Goal: Information Seeking & Learning: Check status

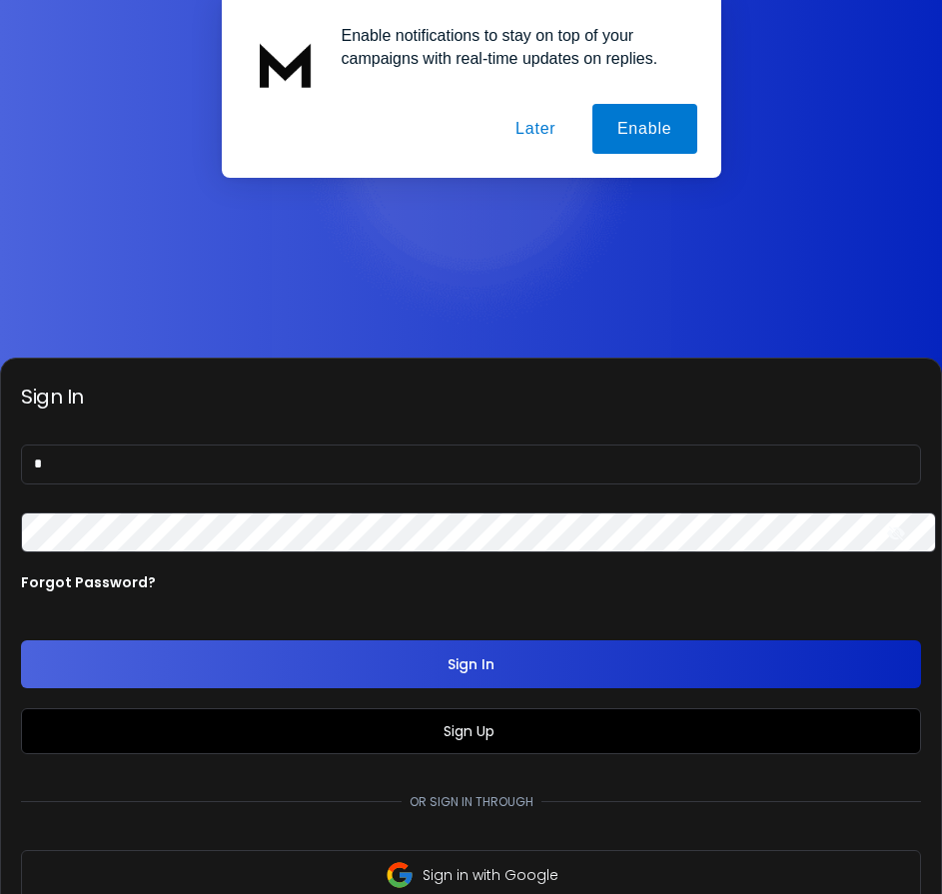
click at [664, 466] on input "*" at bounding box center [471, 464] width 900 height 40
type input "**********"
click at [21, 640] on button "Sign In" at bounding box center [471, 664] width 900 height 48
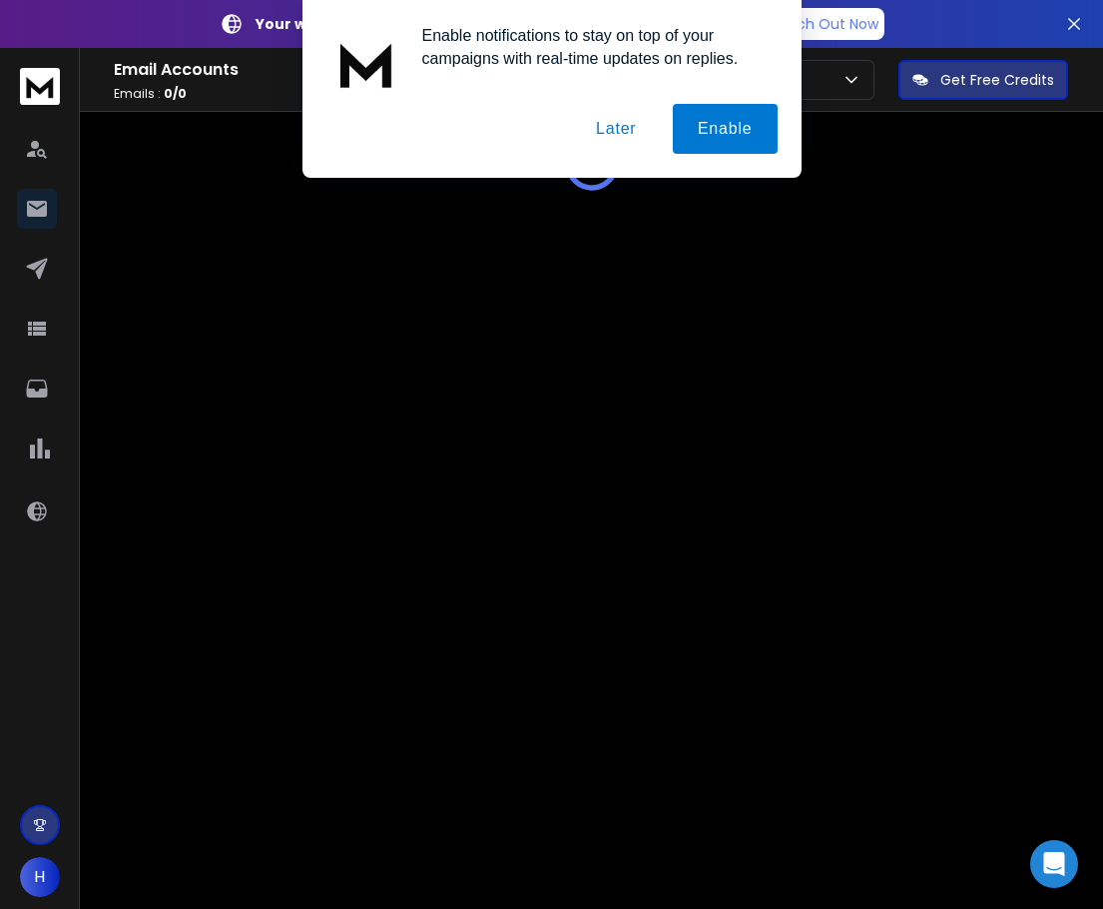
click at [630, 130] on button "Later" at bounding box center [616, 129] width 90 height 50
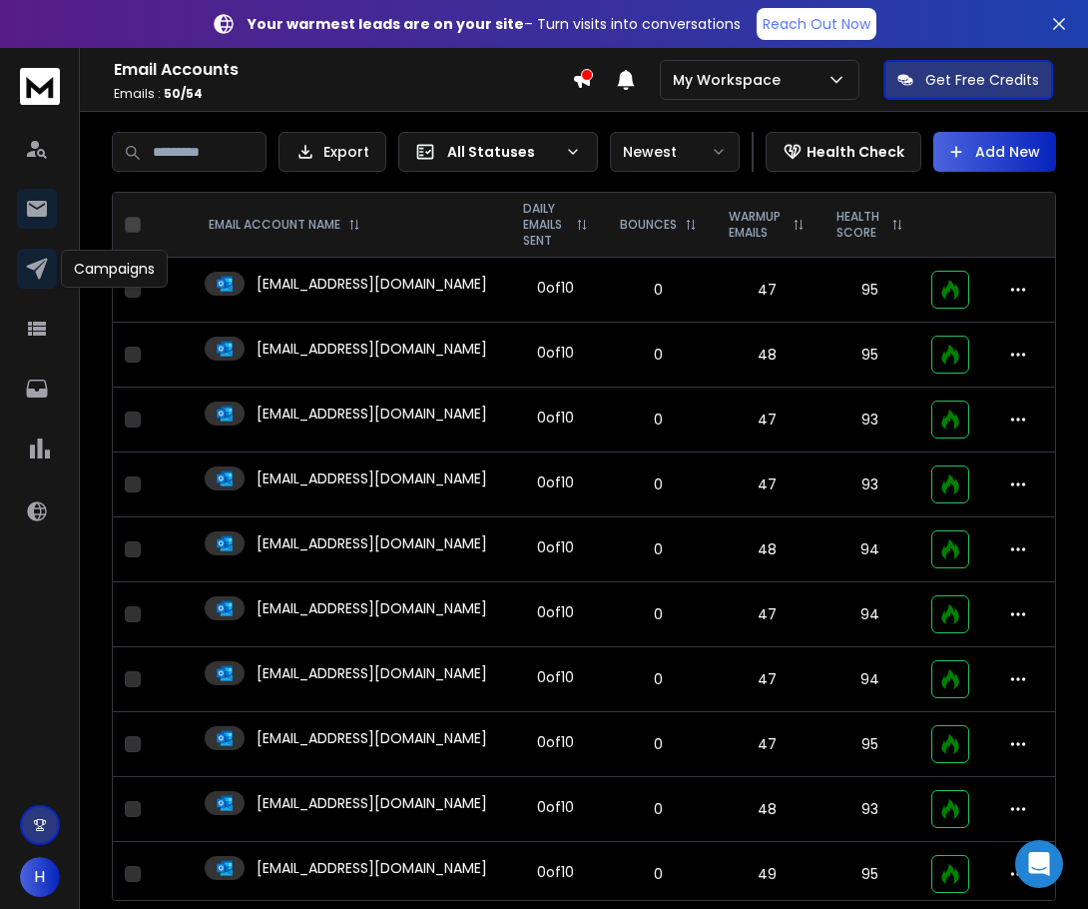
click at [42, 278] on icon at bounding box center [37, 269] width 24 height 24
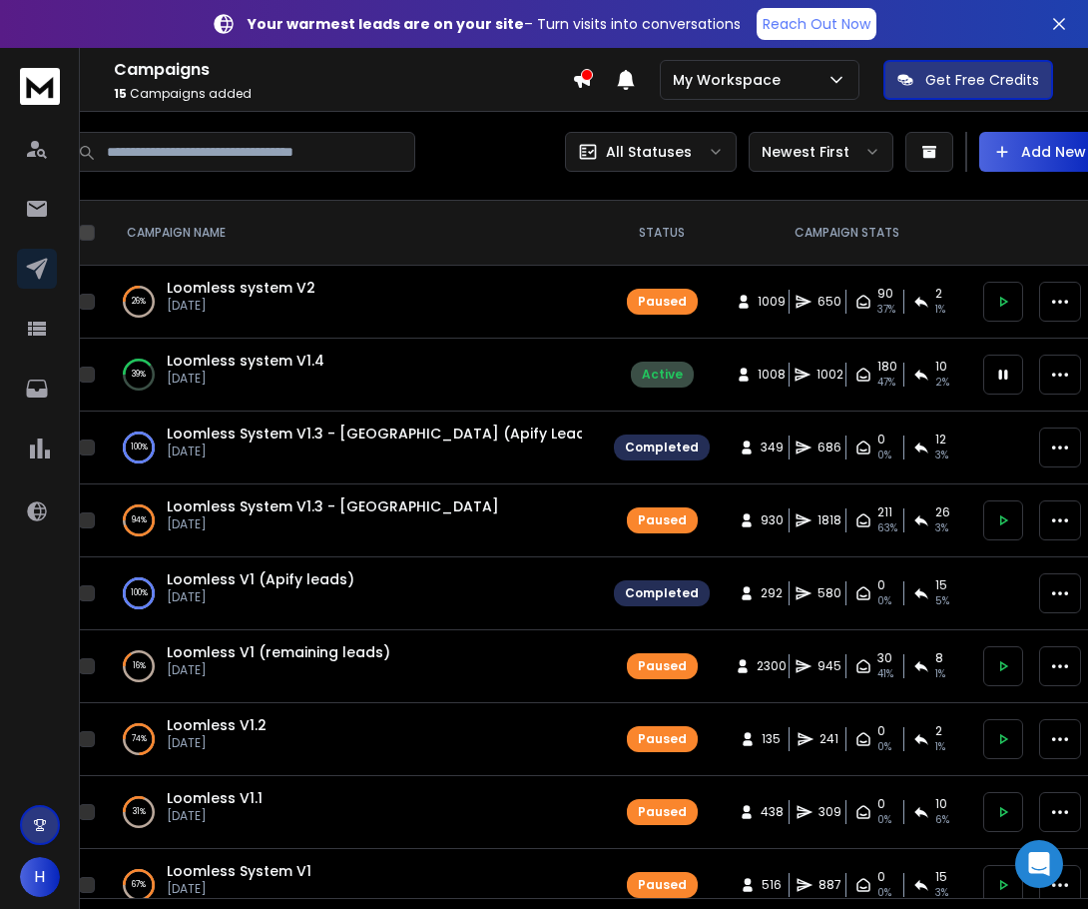
click at [299, 366] on span "Loomless system V1.4" at bounding box center [246, 360] width 158 height 20
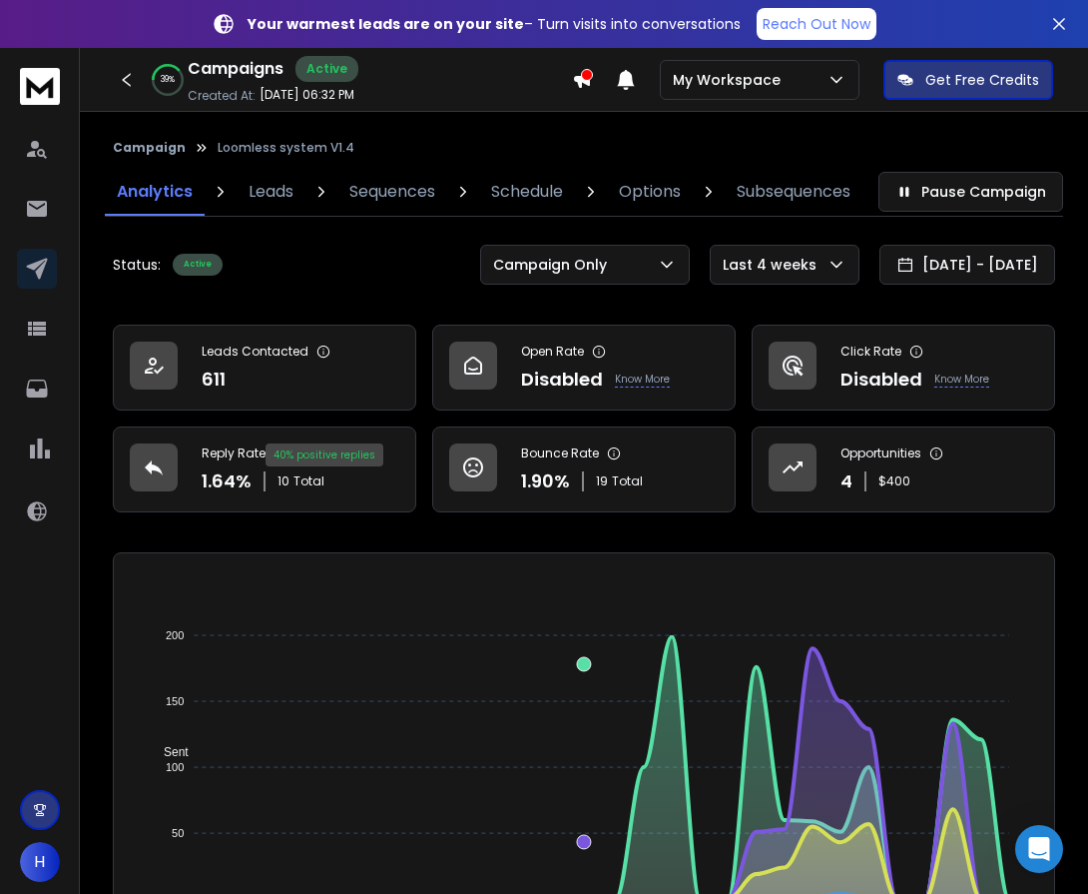
click at [287, 485] on div "10 Total" at bounding box center [301, 481] width 47 height 16
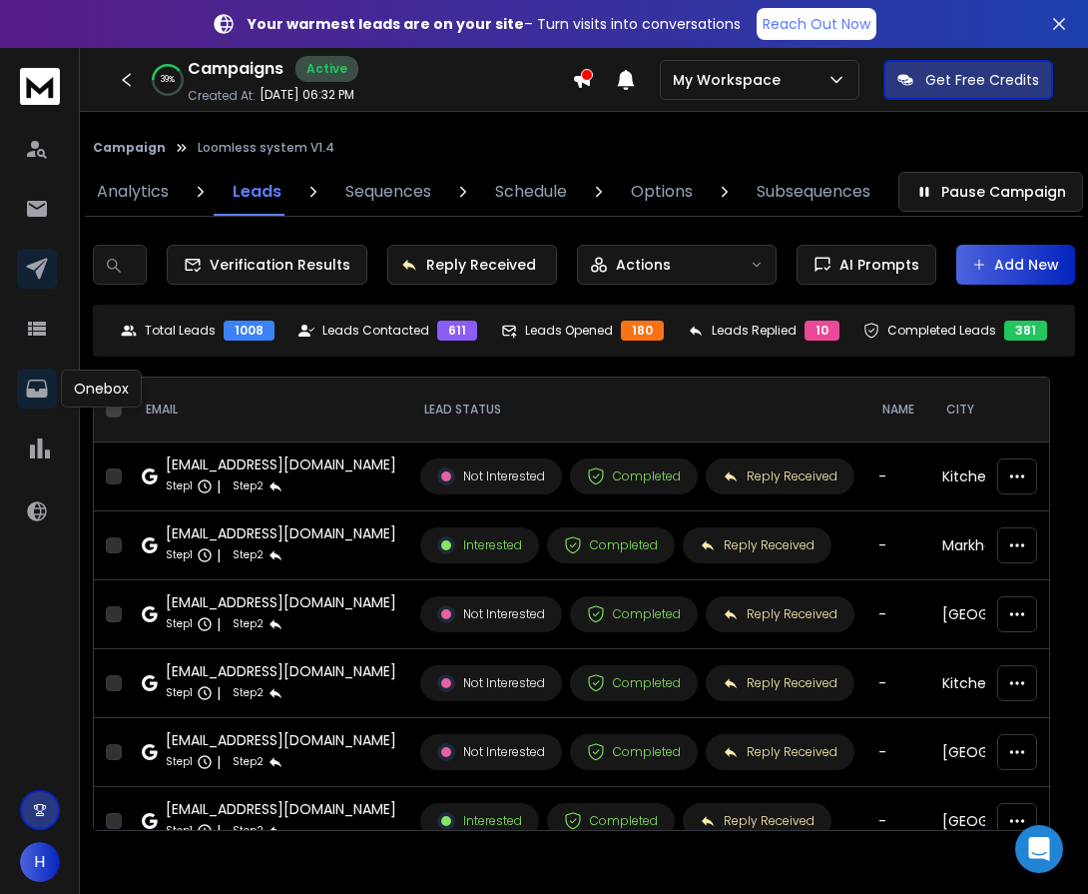
click at [36, 391] on icon at bounding box center [36, 388] width 21 height 18
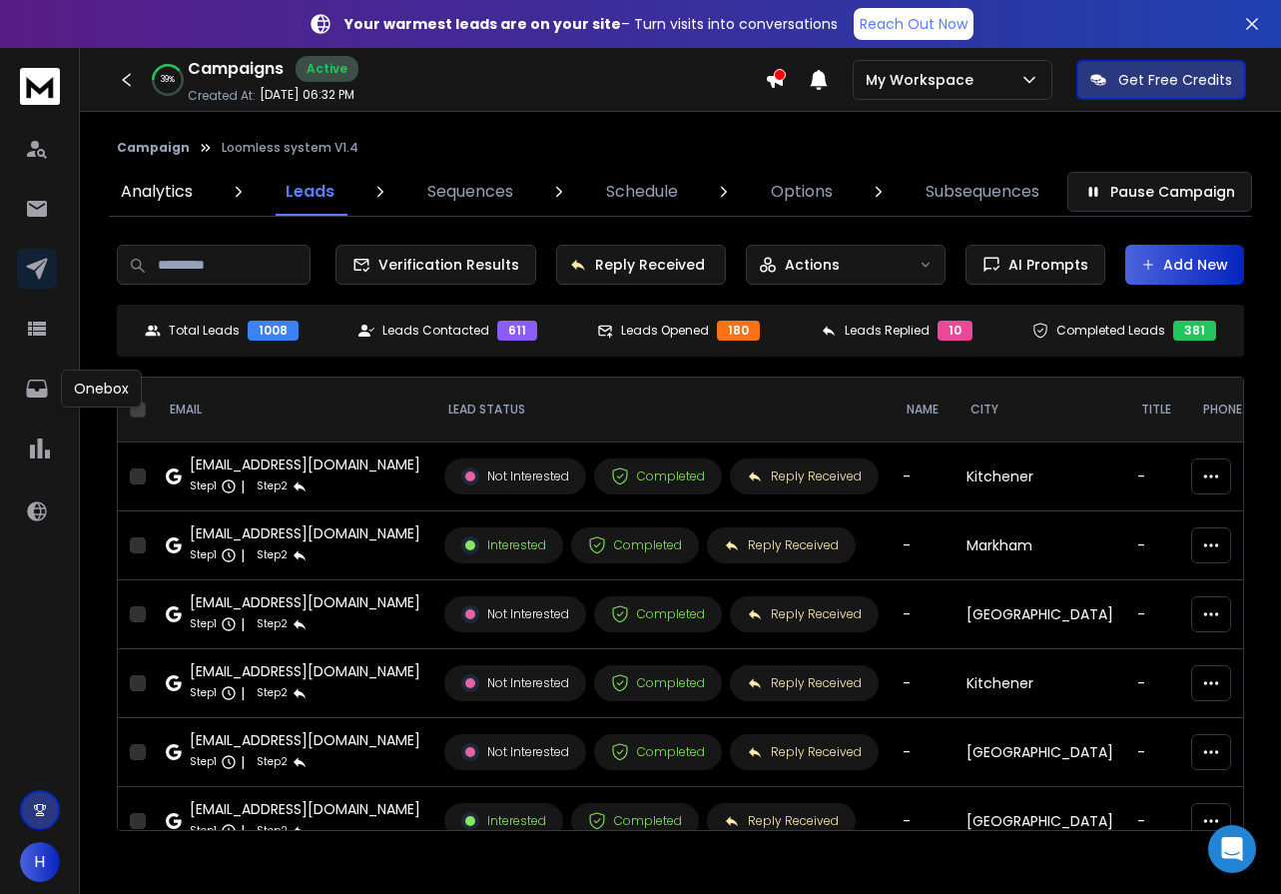
click at [147, 203] on p "Analytics" at bounding box center [157, 192] width 72 height 24
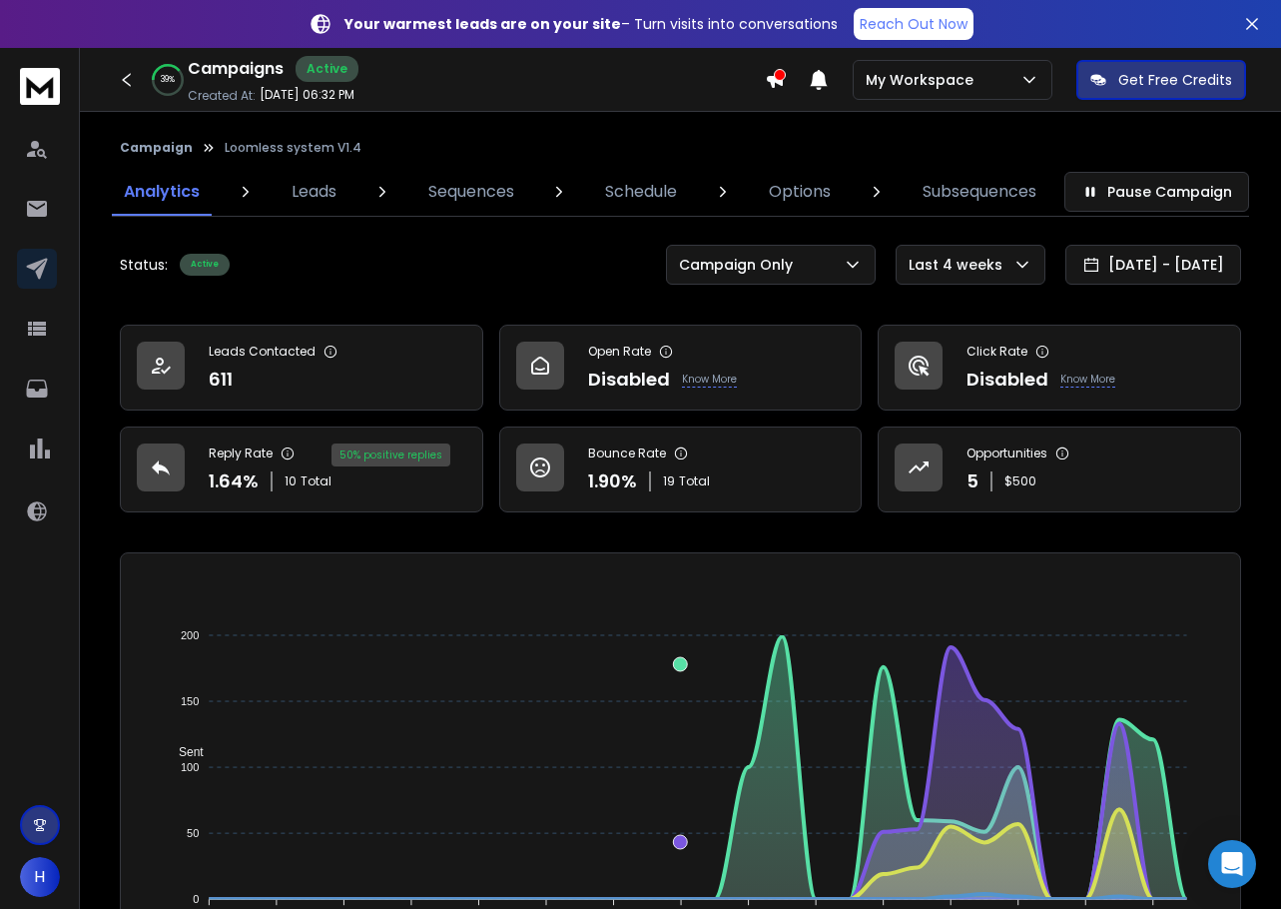
click at [324, 483] on span "Total" at bounding box center [316, 481] width 31 height 16
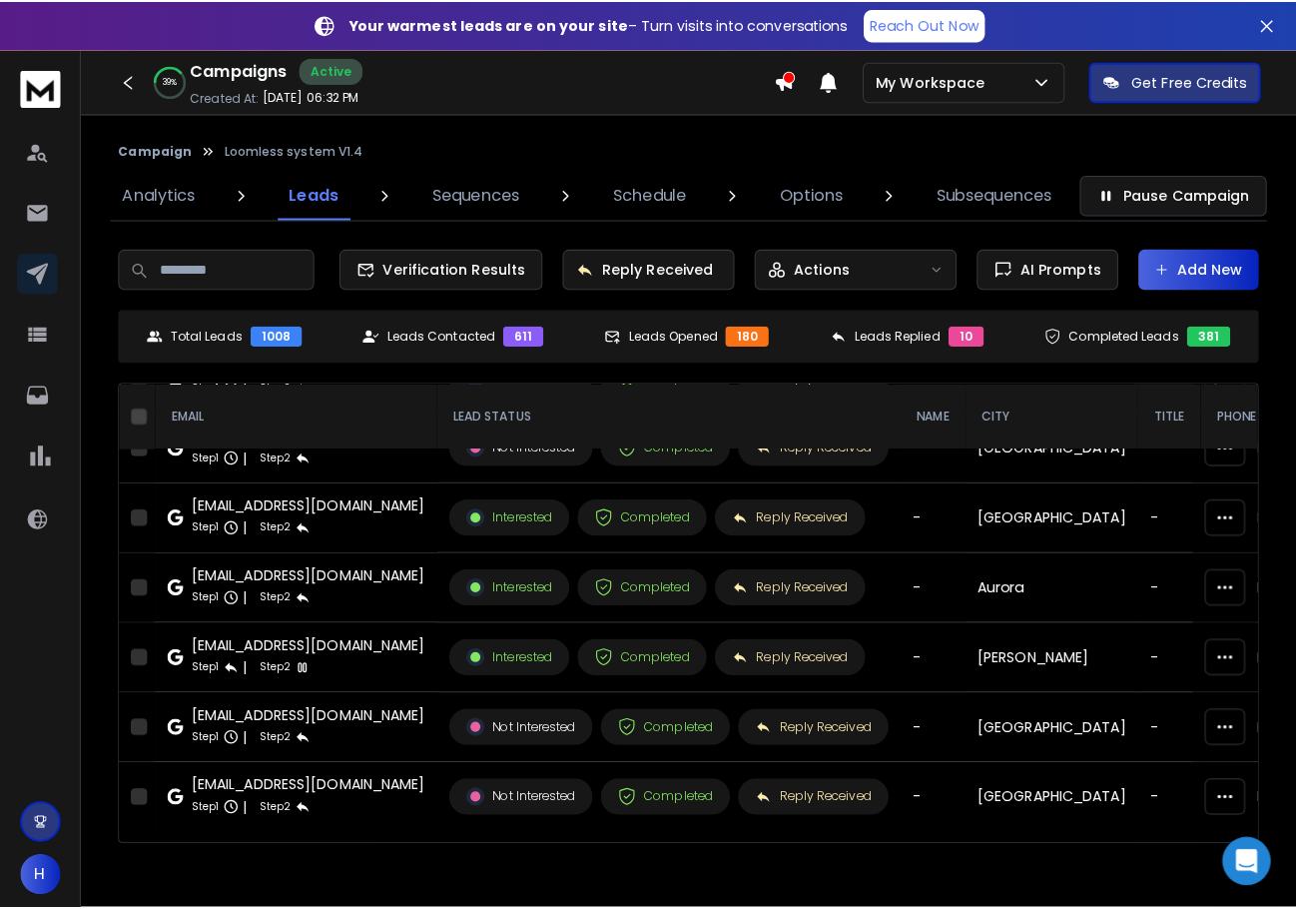
scroll to position [313, 0]
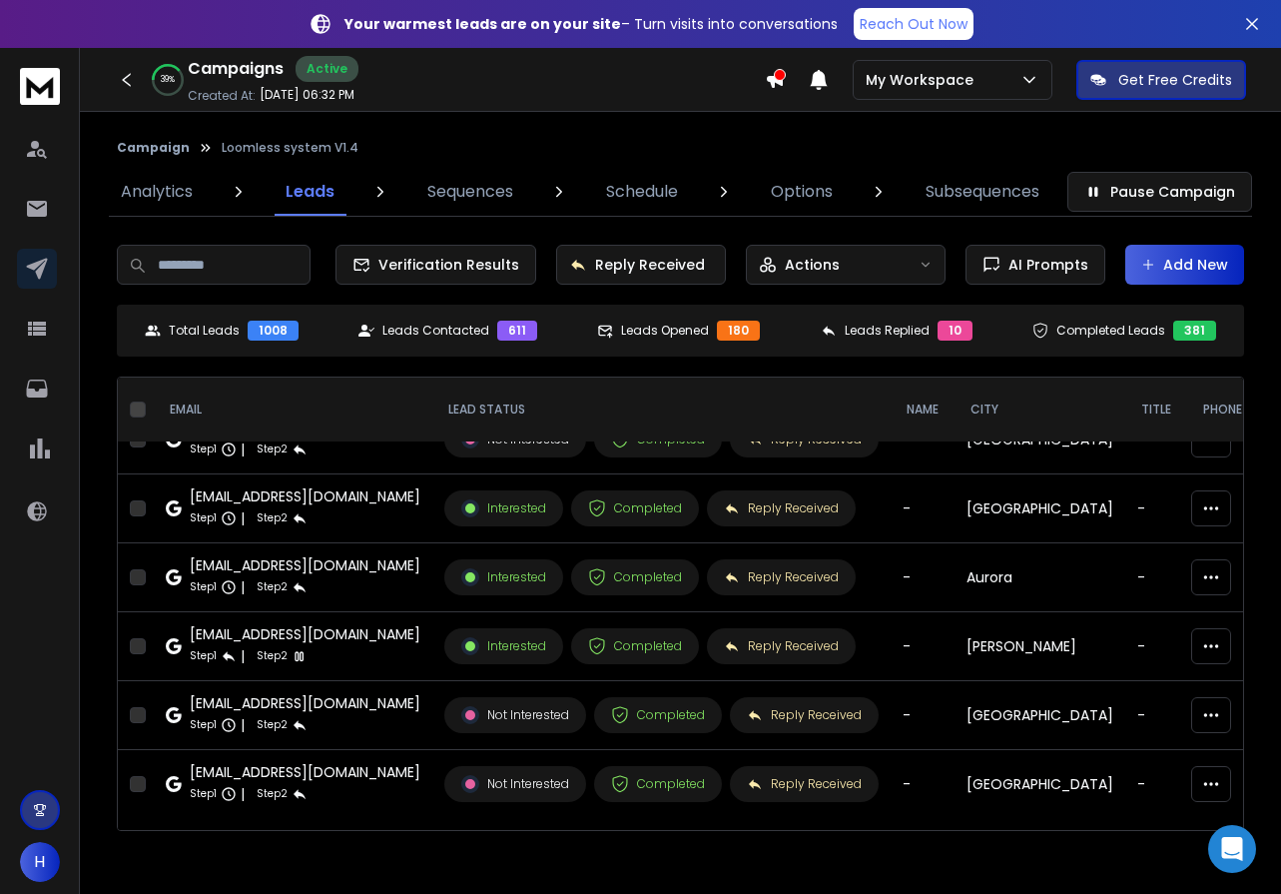
click at [284, 564] on div "[EMAIL_ADDRESS][DOMAIN_NAME]" at bounding box center [305, 565] width 231 height 20
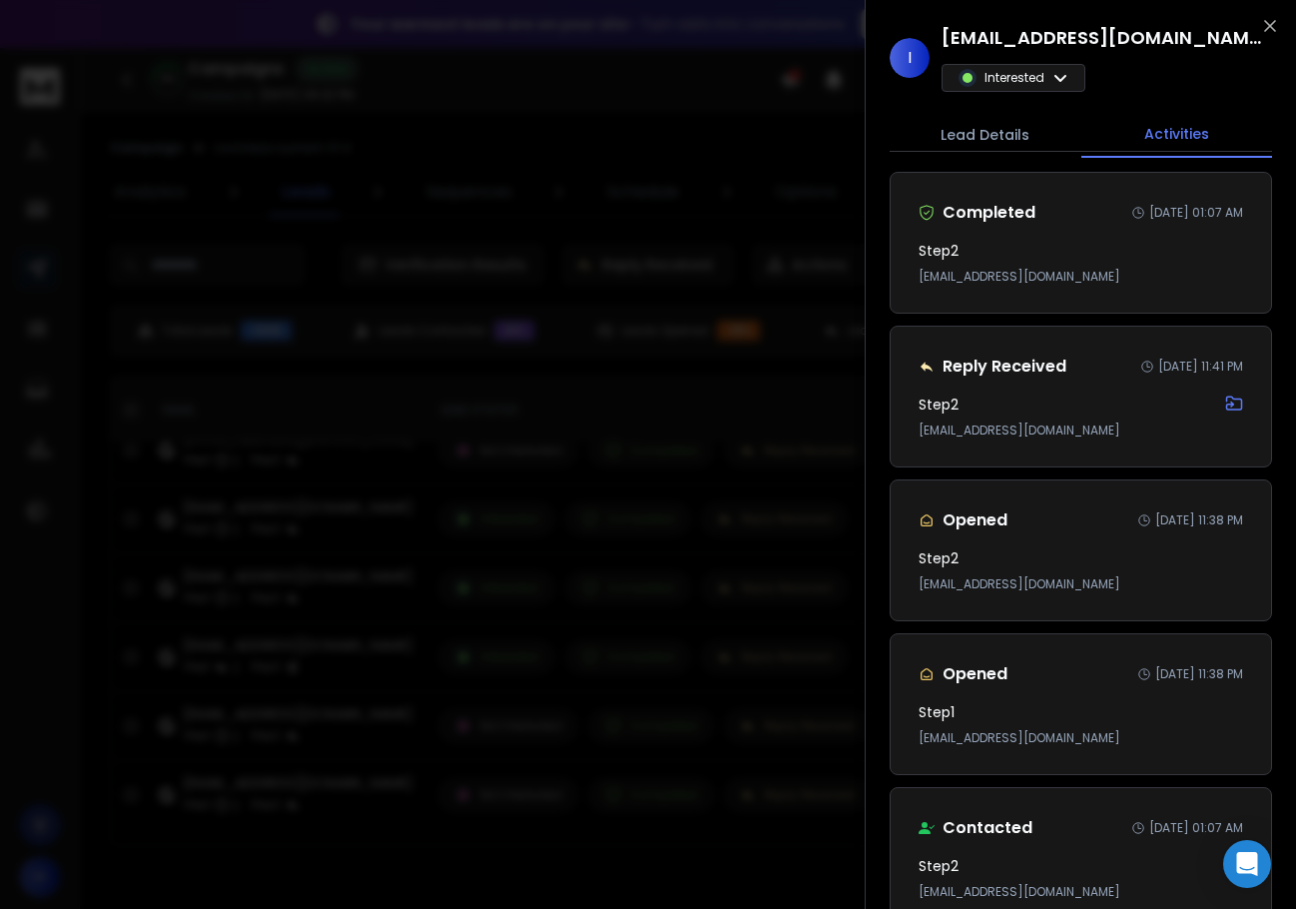
click at [1102, 126] on button "Activities" at bounding box center [1177, 135] width 192 height 46
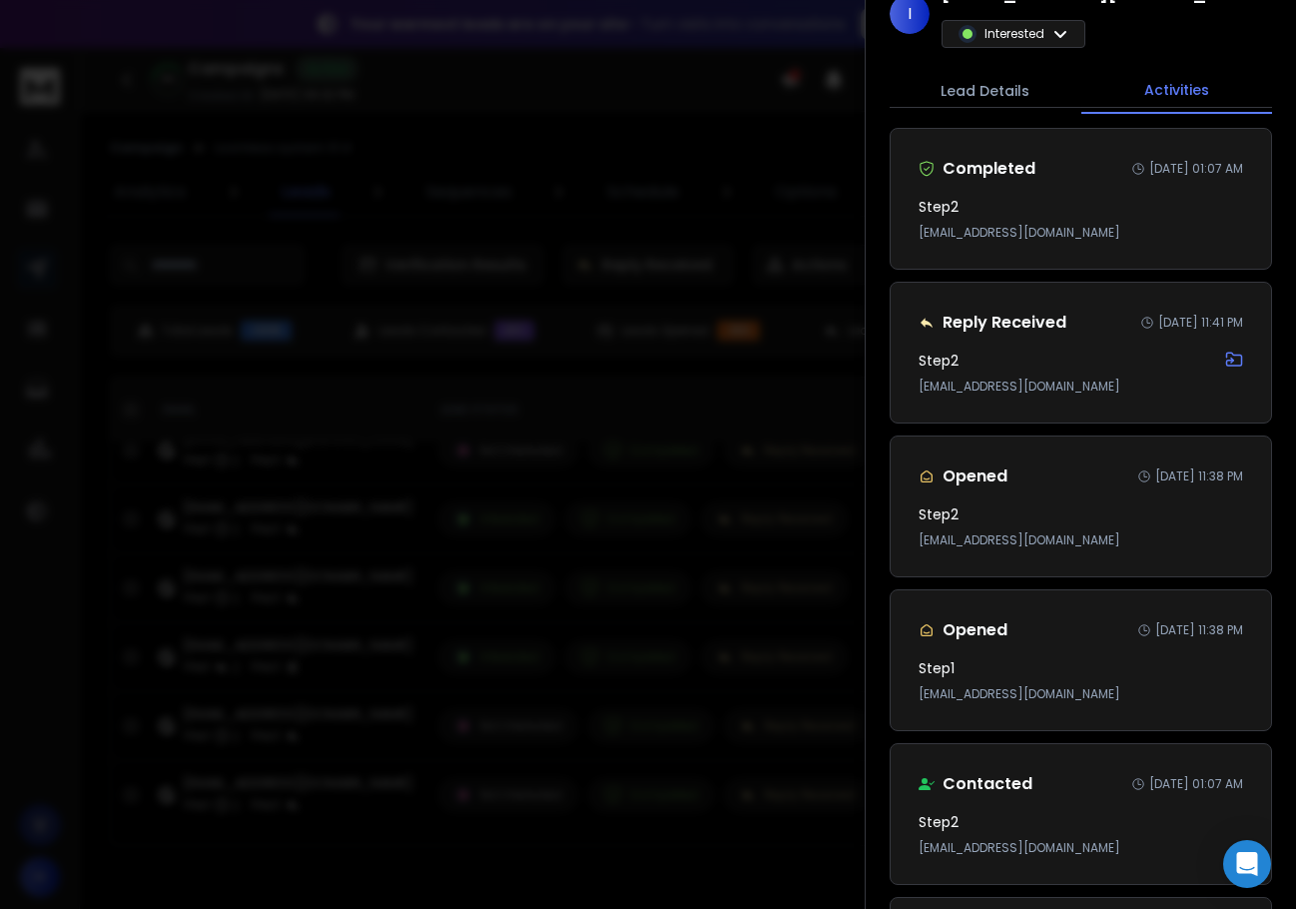
scroll to position [0, 0]
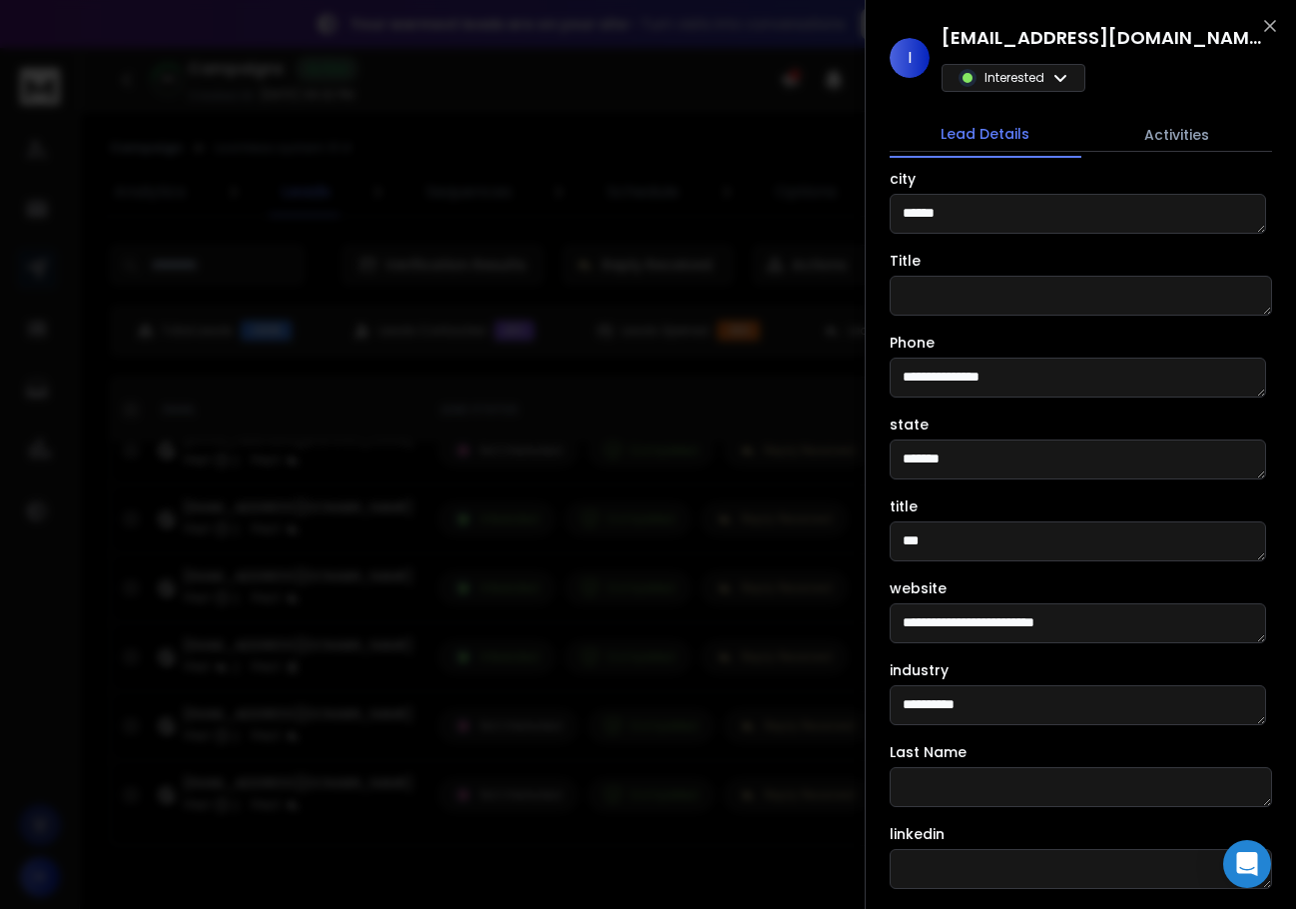
click at [1015, 143] on button "Lead Details" at bounding box center [986, 135] width 192 height 46
click at [1102, 16] on icon "button" at bounding box center [1270, 26] width 20 height 20
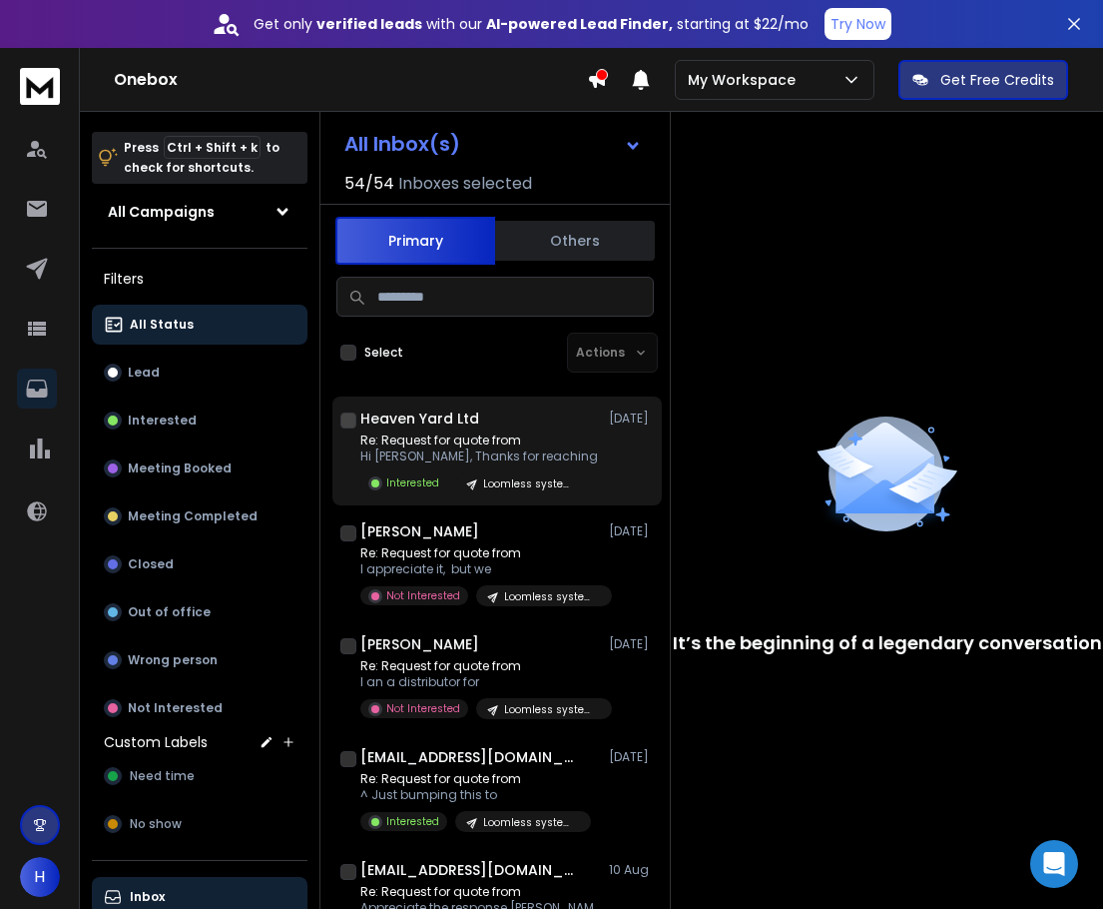
click at [496, 476] on p "Loomless system V1.4" at bounding box center [531, 483] width 96 height 15
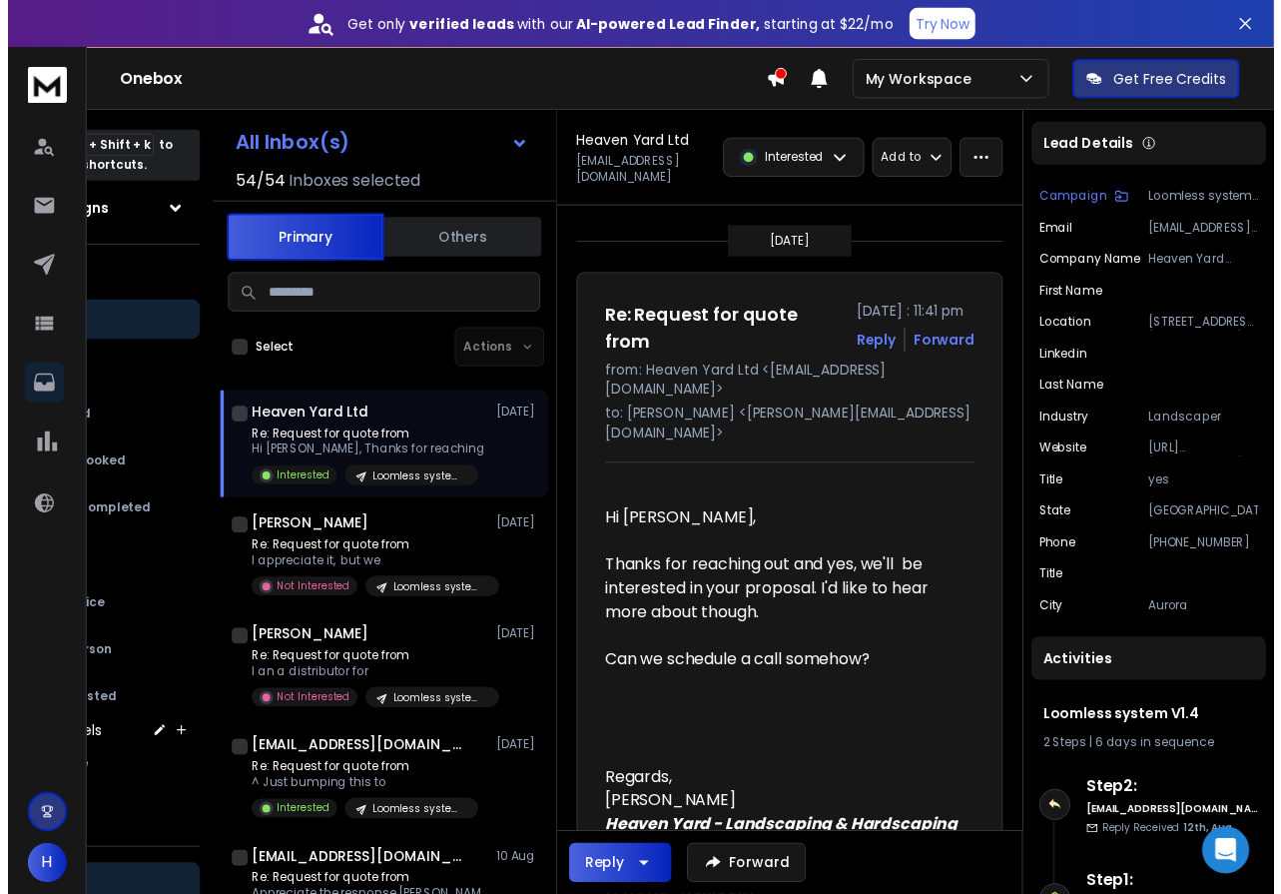
scroll to position [0, 175]
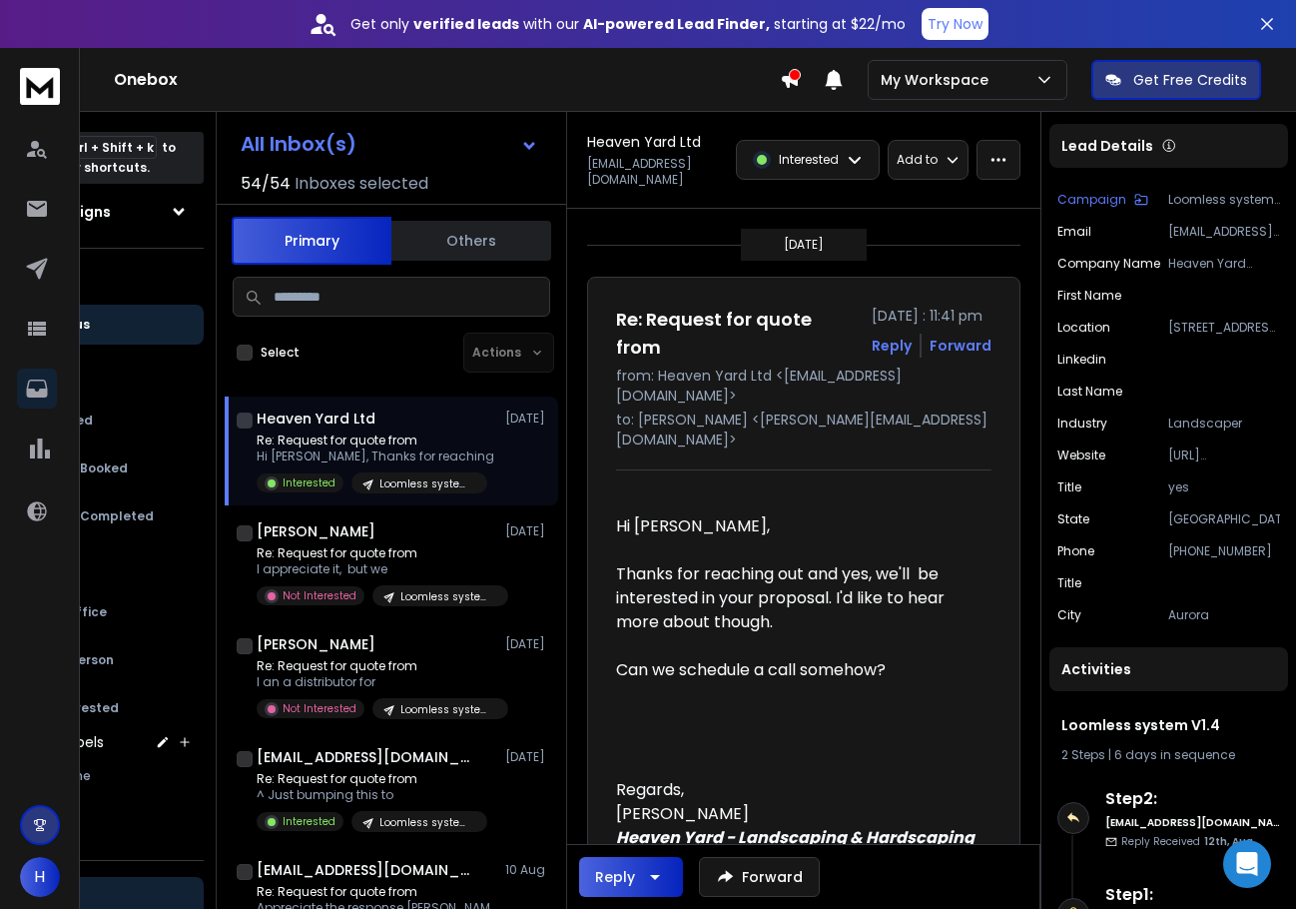
click at [1102, 198] on icon at bounding box center [1141, 200] width 14 height 14
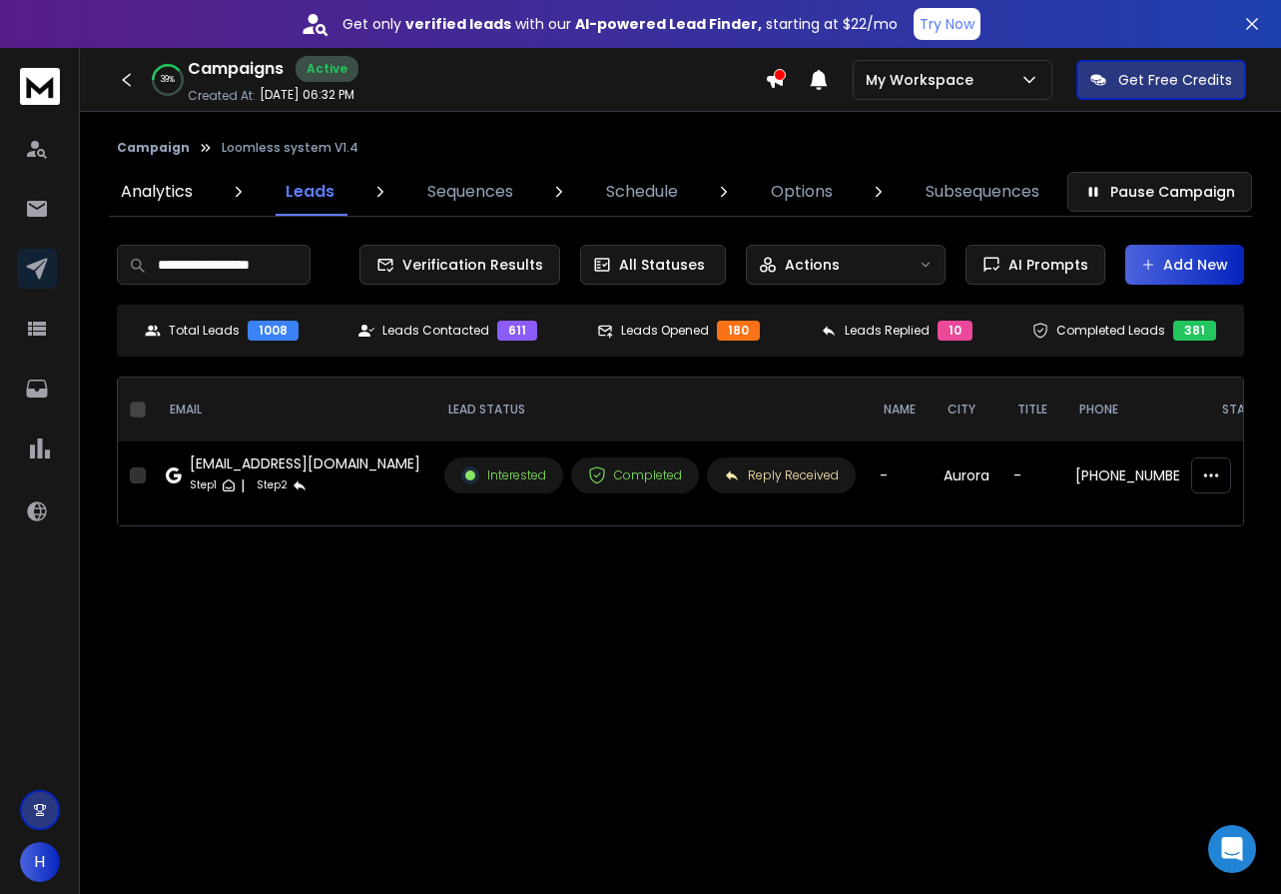
click at [188, 200] on link "Analytics" at bounding box center [157, 192] width 96 height 48
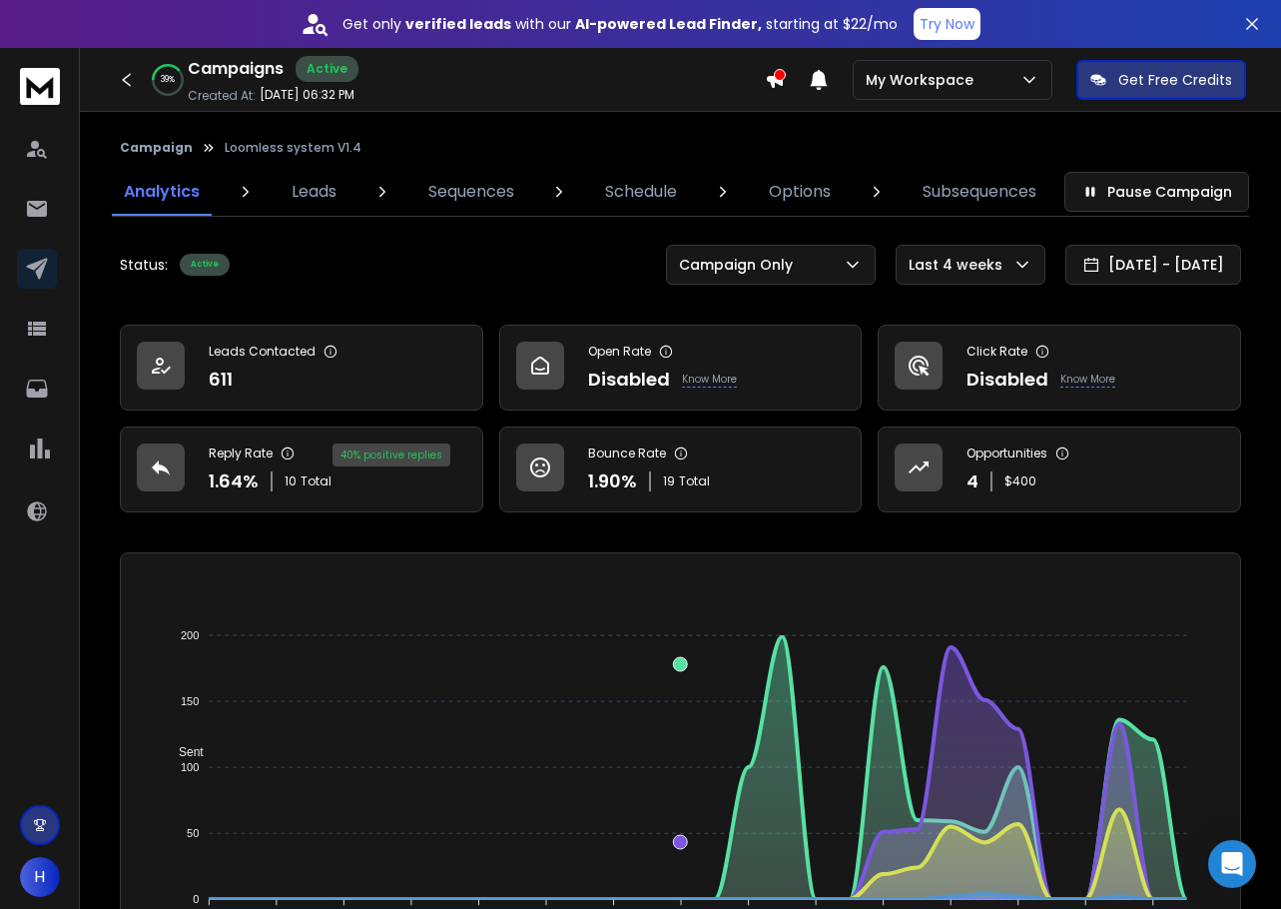
click at [340, 481] on link "Reply Rate 1.64 % 10 Total 40 % positive replies" at bounding box center [301, 469] width 363 height 86
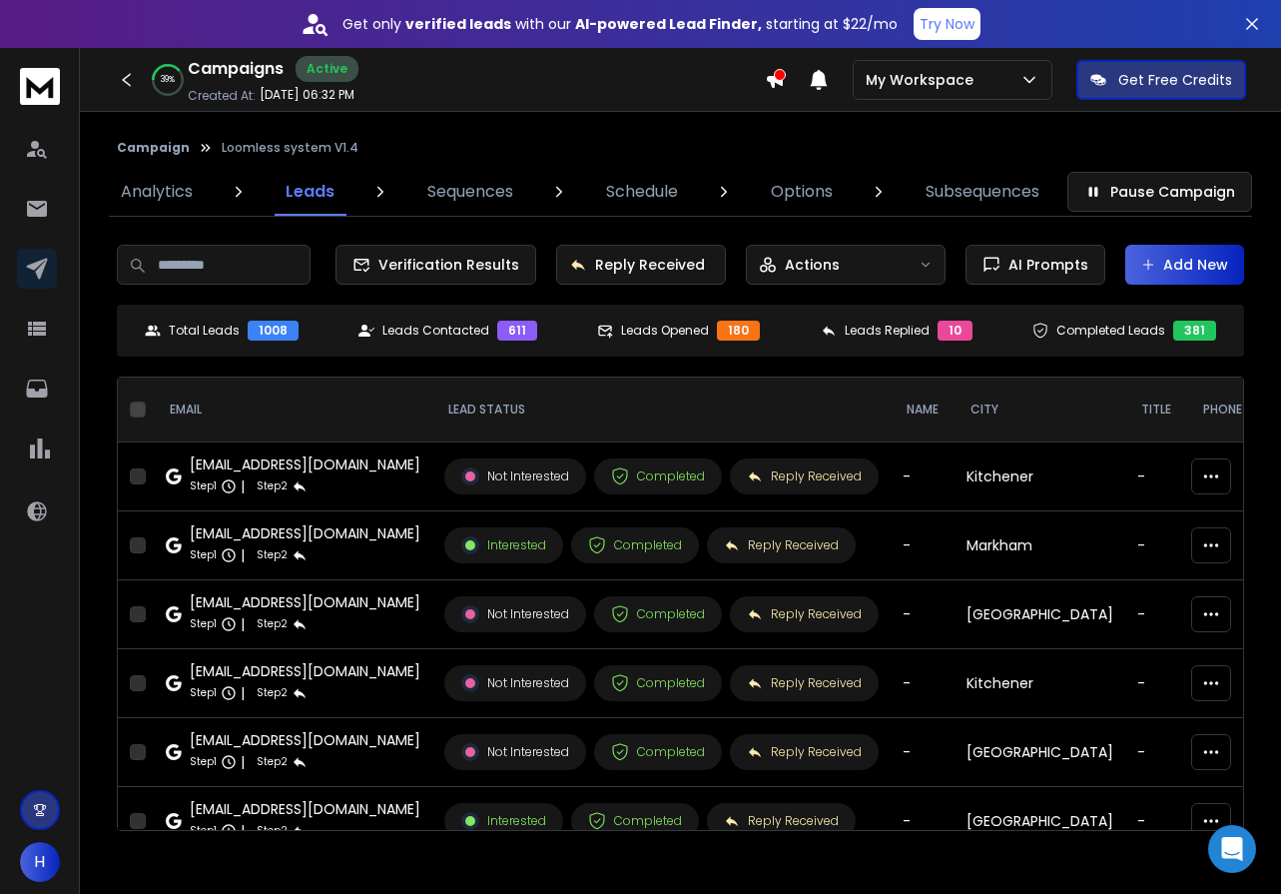
click at [524, 474] on div "Not Interested" at bounding box center [515, 476] width 108 height 18
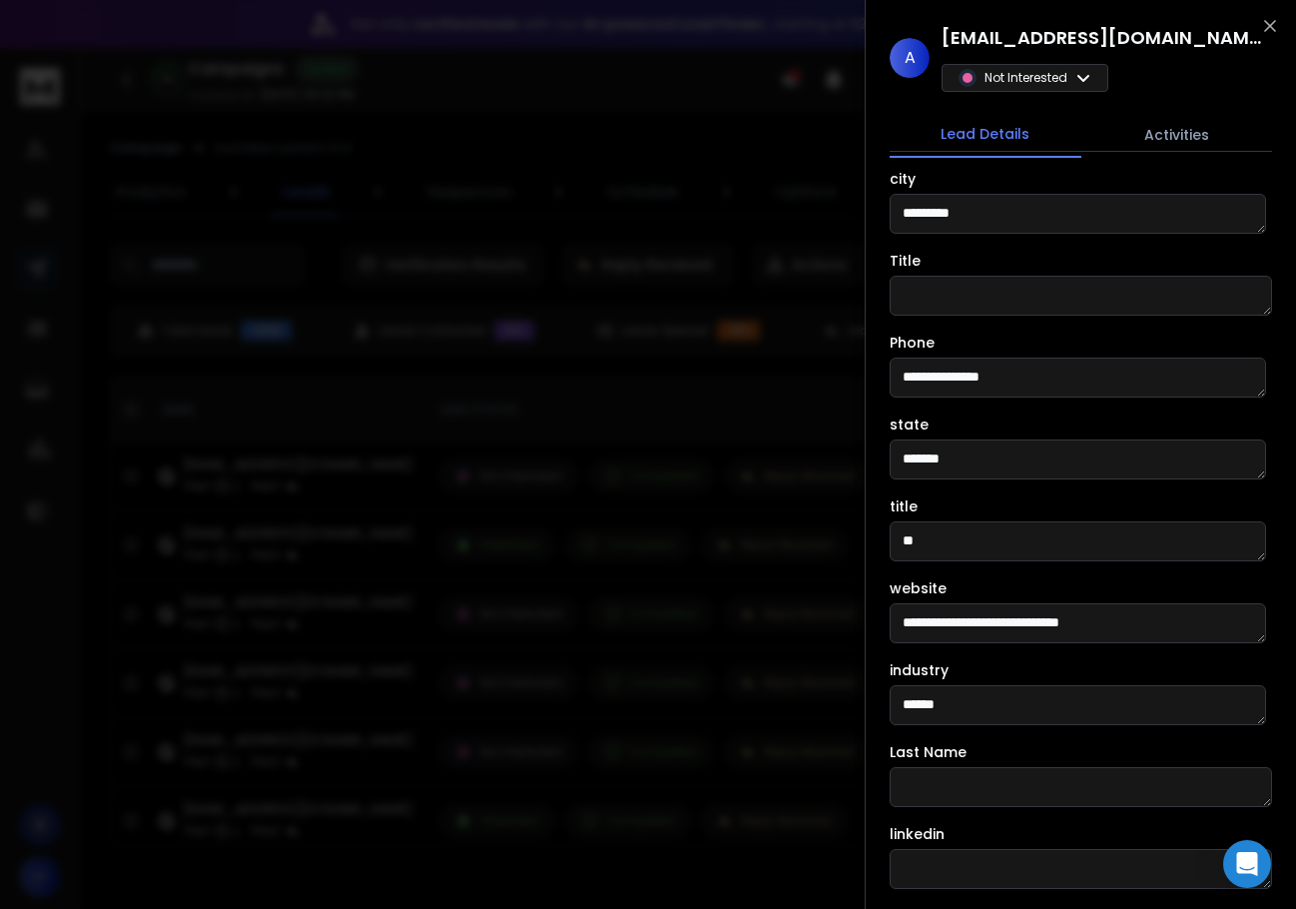
click at [1081, 80] on body "Get only verified leads with our AI-powered Lead Finder, starting at $22/mo Try…" at bounding box center [640, 454] width 1281 height 909
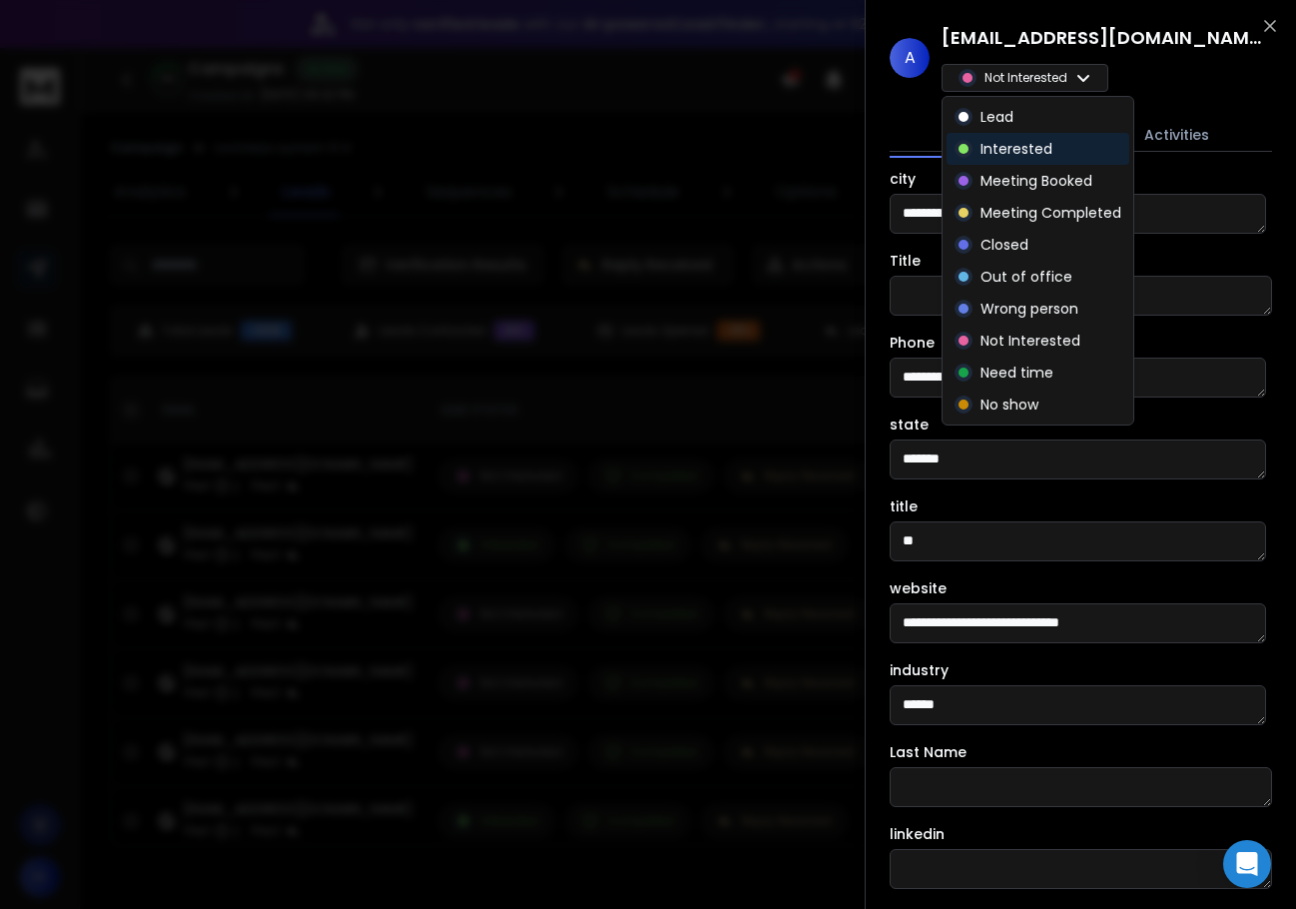
click at [1041, 147] on p "Interested" at bounding box center [1017, 149] width 72 height 20
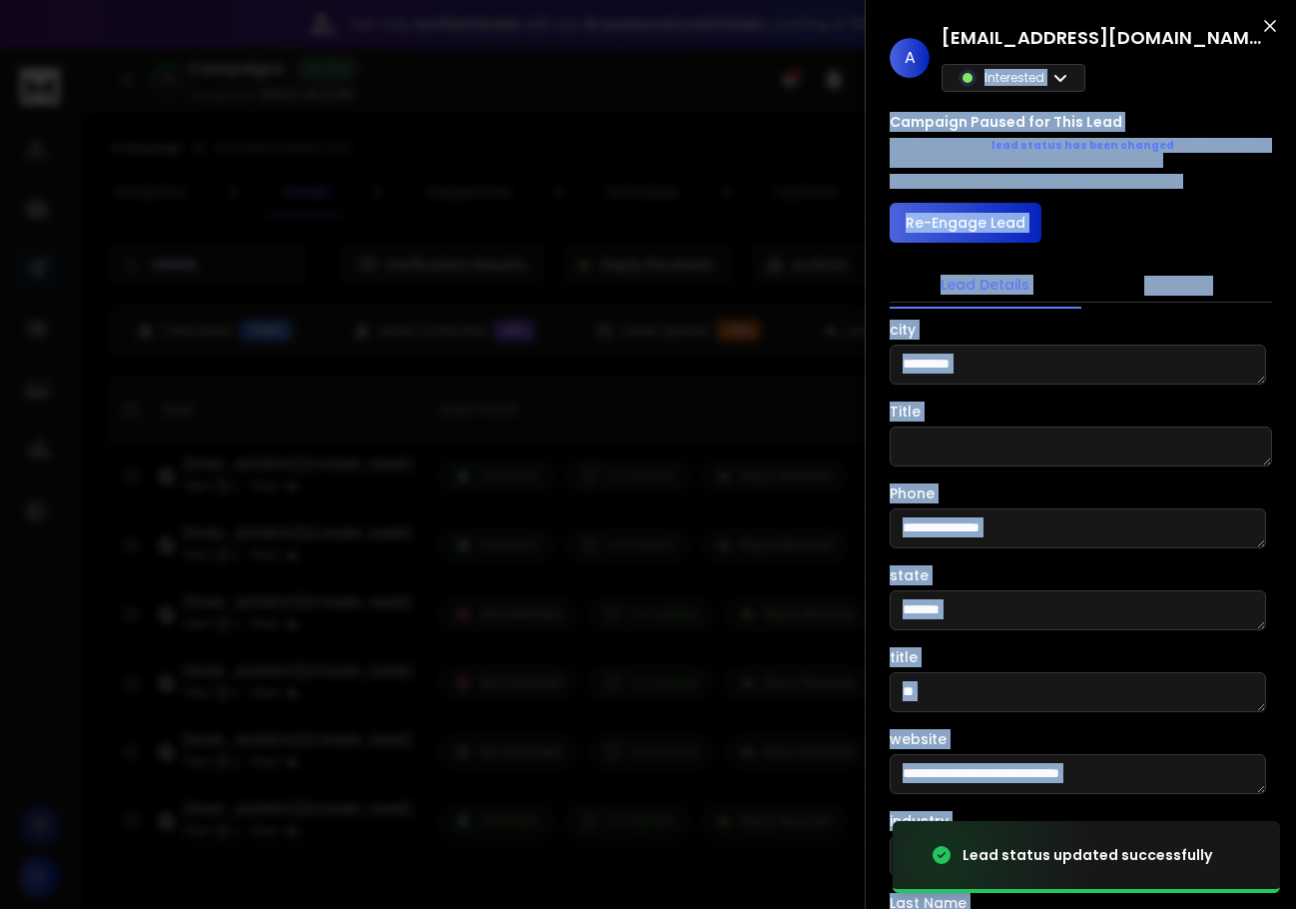
drag, startPoint x: 1276, startPoint y: 24, endPoint x: 1257, endPoint y: 27, distance: 19.2
click at [1102, 27] on div "**********" at bounding box center [1080, 454] width 431 height 909
click at [1102, 27] on icon "button" at bounding box center [1270, 26] width 20 height 20
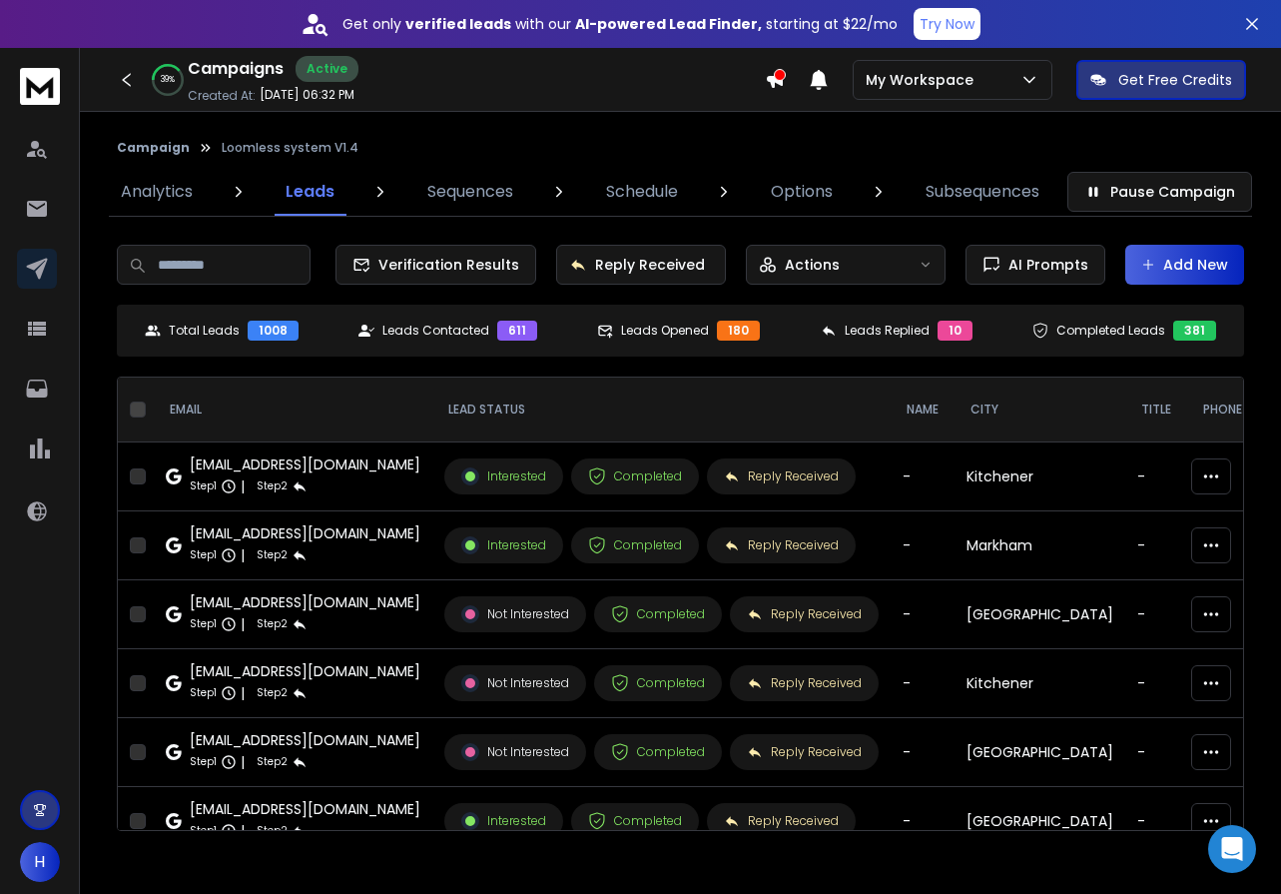
click at [922, 139] on div "Campaign Loomless system V1.4" at bounding box center [680, 148] width 1143 height 32
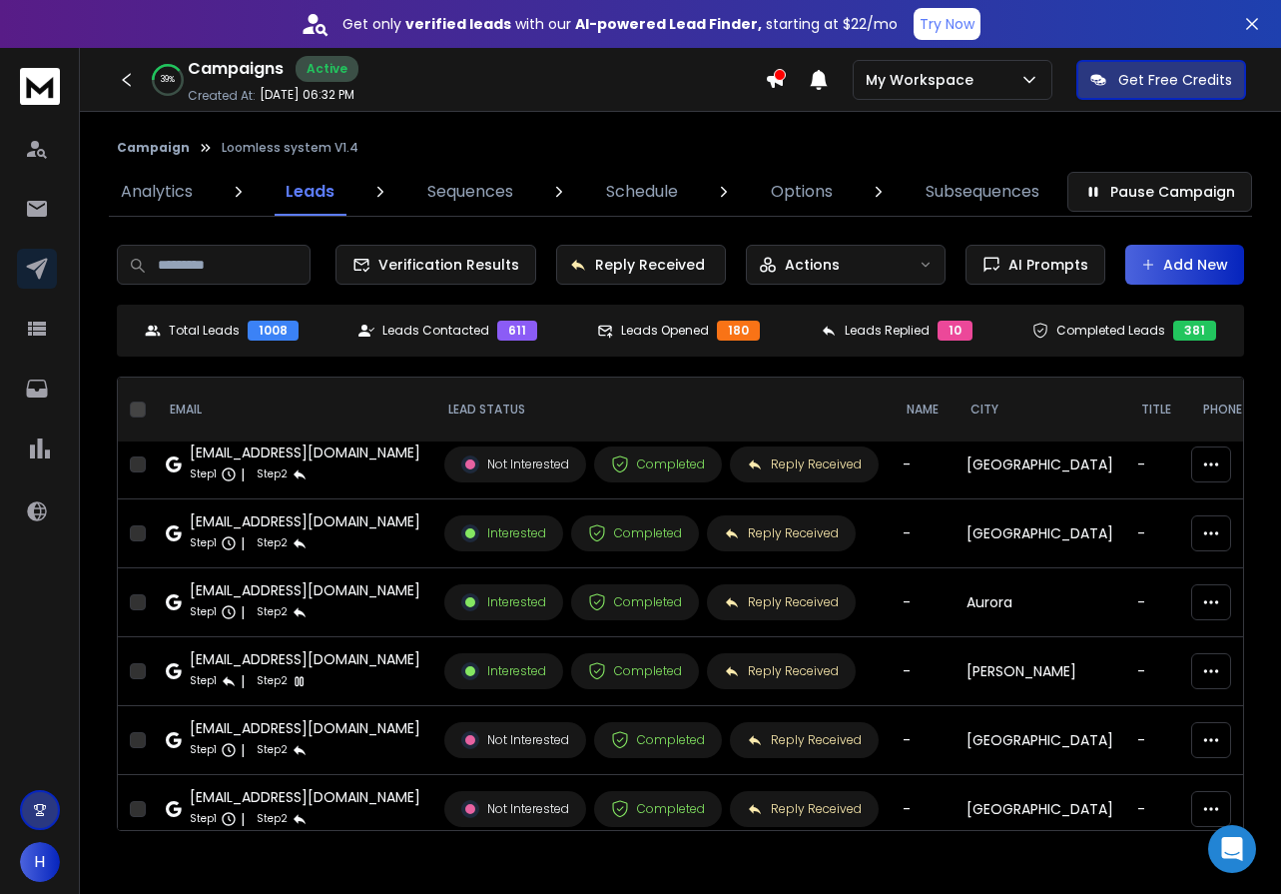
scroll to position [289, 0]
